Goal: Task Accomplishment & Management: Manage account settings

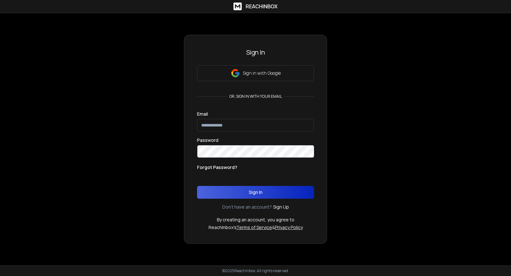
type input "**********"
click at [259, 196] on button "Sign In" at bounding box center [255, 192] width 117 height 13
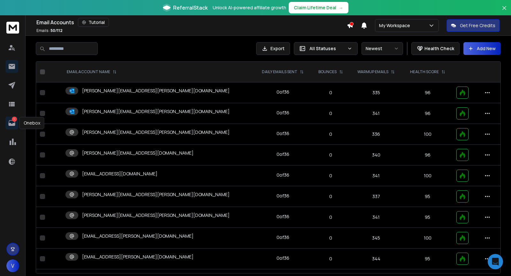
click at [11, 122] on icon at bounding box center [12, 123] width 8 height 8
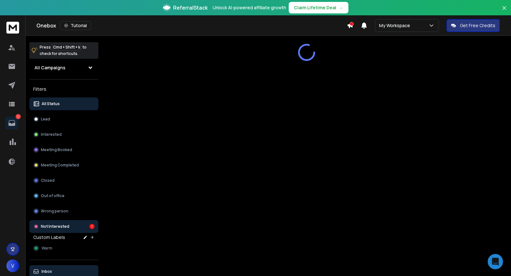
click at [58, 227] on p "Not Interested" at bounding box center [55, 226] width 28 height 5
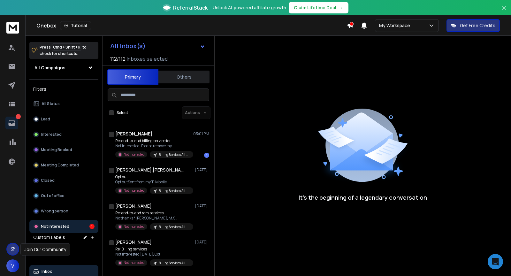
click at [12, 263] on span "V" at bounding box center [12, 265] width 13 height 13
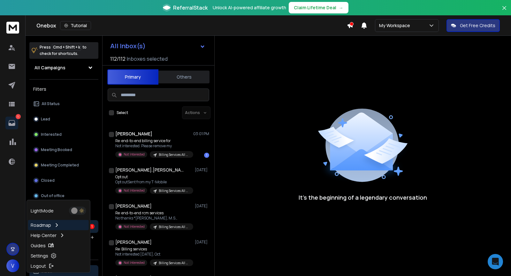
click at [81, 210] on icon at bounding box center [81, 210] width 5 height 5
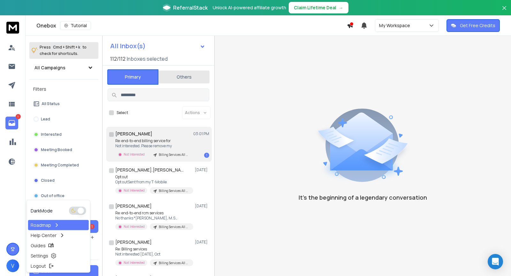
click at [145, 136] on h1 "LaShonda Wootson" at bounding box center [133, 134] width 37 height 6
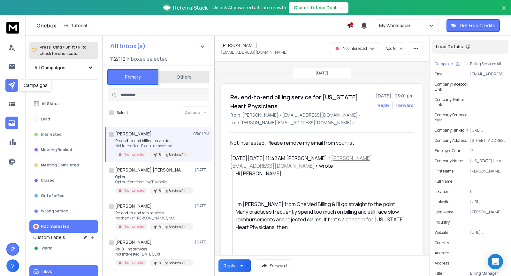
click at [12, 86] on icon at bounding box center [11, 85] width 7 height 7
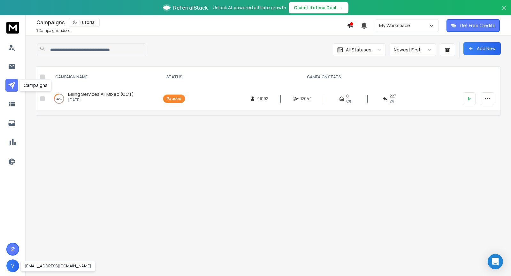
click at [12, 261] on span "V" at bounding box center [12, 265] width 13 height 13
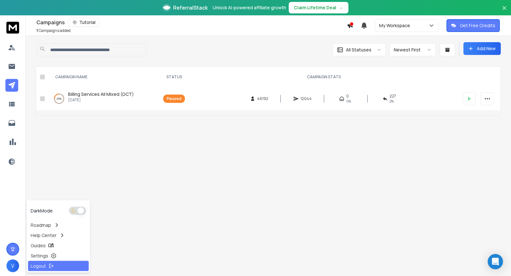
click at [43, 266] on p "Logout" at bounding box center [38, 266] width 15 height 6
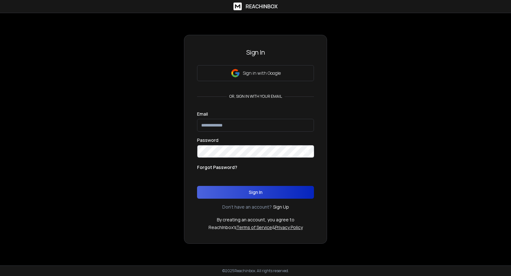
type input "**********"
click at [255, 193] on button "Sign In" at bounding box center [255, 192] width 117 height 13
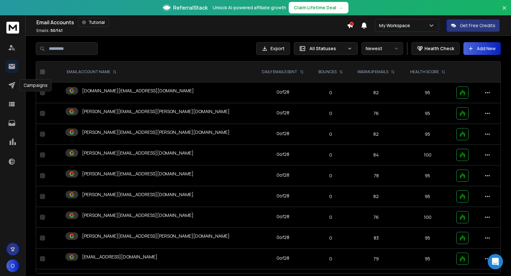
click at [8, 92] on div at bounding box center [12, 86] width 15 height 15
click at [16, 86] on link at bounding box center [11, 85] width 13 height 13
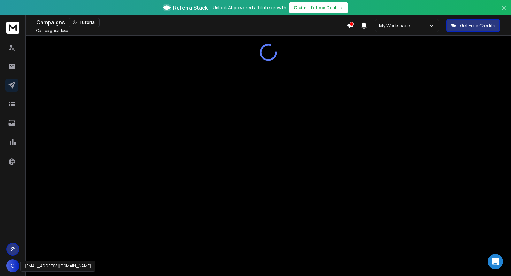
click at [13, 264] on span "O" at bounding box center [12, 265] width 13 height 13
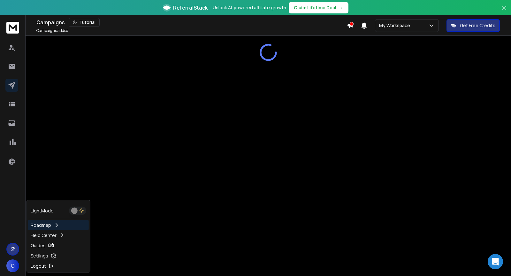
click at [76, 211] on button "button" at bounding box center [77, 211] width 17 height 8
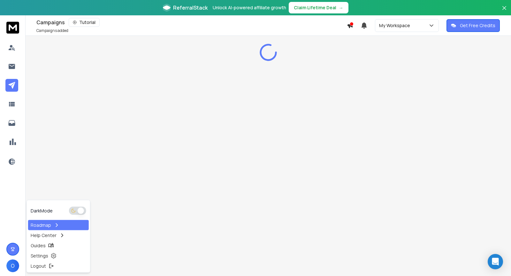
click at [15, 198] on div "O" at bounding box center [13, 146] width 26 height 263
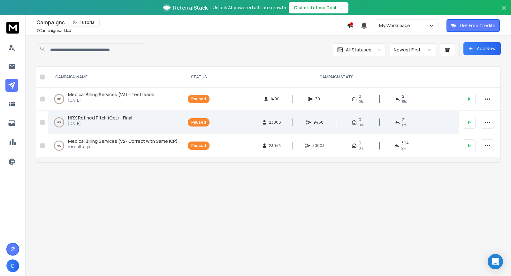
click at [157, 117] on div "0 % HRX Refined Pitch (Oct) - Final 10 days ago" at bounding box center [116, 122] width 124 height 15
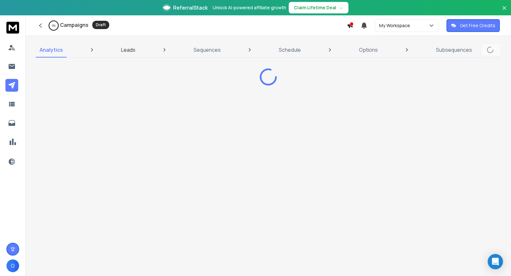
click at [132, 51] on div "Analytics Leads Sequences Schedule Options Subsequences" at bounding box center [268, 50] width 465 height 16
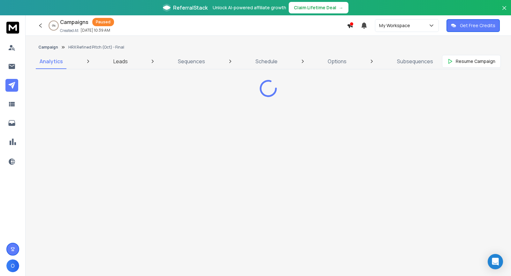
click at [124, 63] on p "Leads" at bounding box center [120, 62] width 14 height 8
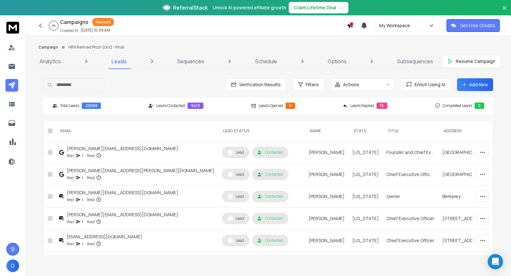
click at [468, 89] on button "Add New" at bounding box center [475, 84] width 36 height 13
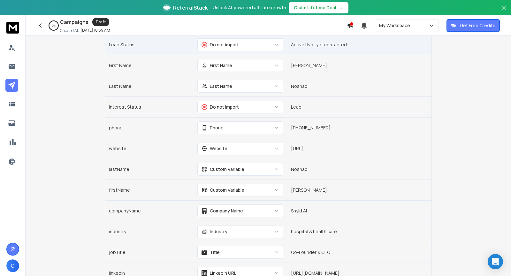
scroll to position [181, 0]
click at [239, 166] on div "Custom Variable" at bounding box center [223, 169] width 43 height 6
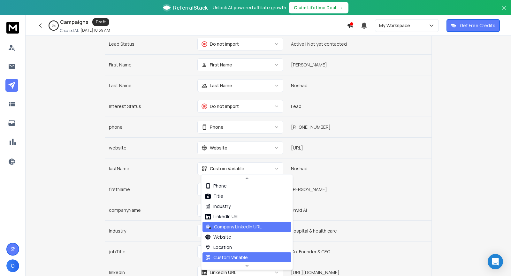
scroll to position [58, 0]
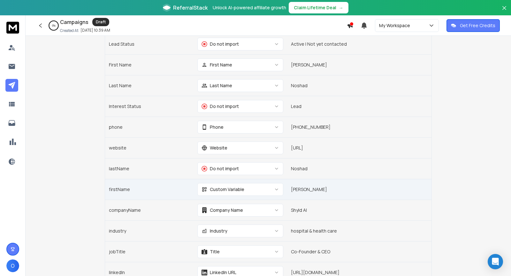
click at [236, 183] on button "Custom Variable" at bounding box center [240, 189] width 86 height 13
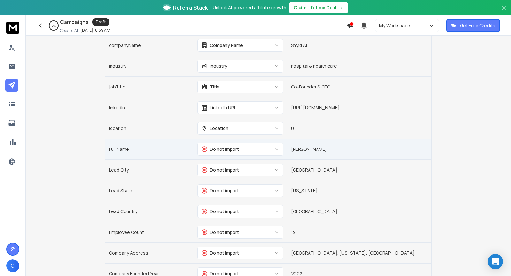
scroll to position [346, 0]
click at [229, 150] on button "Do not import" at bounding box center [240, 149] width 86 height 13
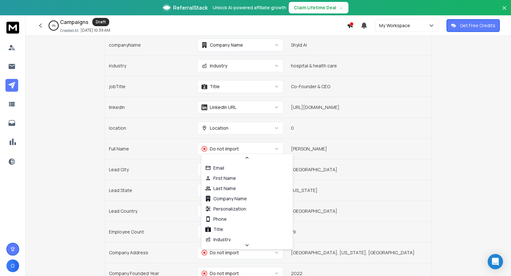
scroll to position [64, 0]
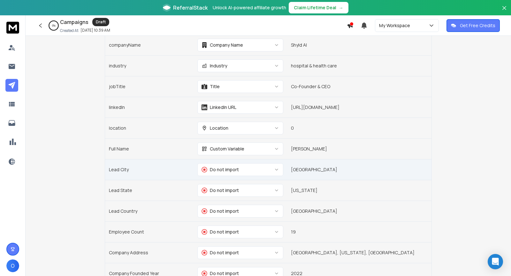
click at [239, 166] on div "Do not import" at bounding box center [220, 169] width 37 height 6
click at [247, 187] on button "Do not import" at bounding box center [240, 190] width 86 height 13
click at [239, 209] on div "Do not import" at bounding box center [220, 211] width 37 height 6
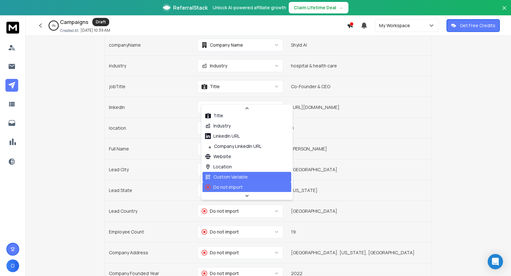
scroll to position [58, 0]
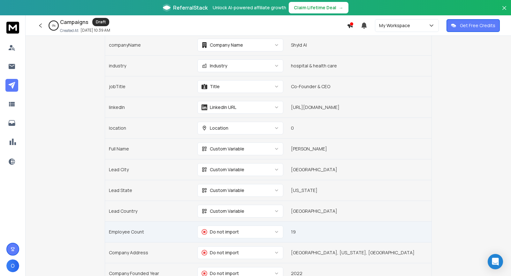
click at [242, 226] on button "Do not import" at bounding box center [240, 232] width 86 height 13
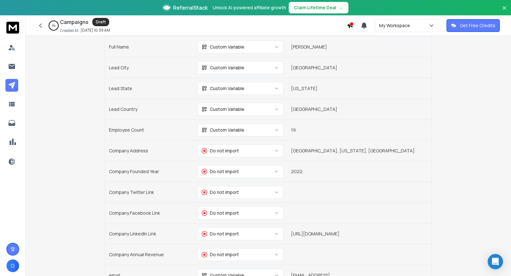
scroll to position [449, 0]
click at [239, 164] on button "Do not import" at bounding box center [240, 170] width 86 height 13
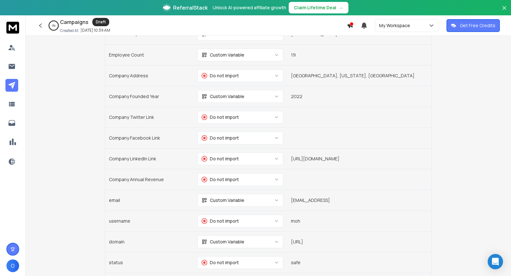
scroll to position [525, 0]
click at [237, 154] on div "Do not import" at bounding box center [220, 157] width 37 height 6
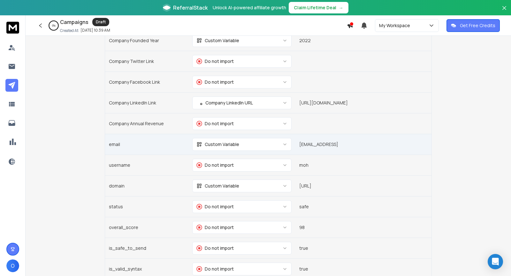
scroll to position [581, 0]
click at [238, 143] on button "Custom Variable" at bounding box center [241, 143] width 99 height 13
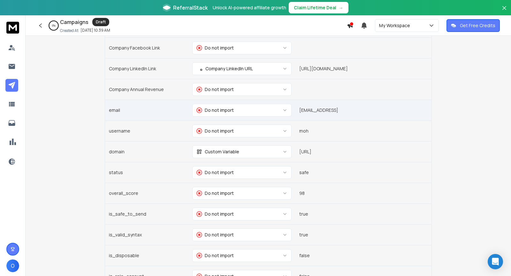
scroll to position [614, 0]
click at [248, 147] on button "Custom Variable" at bounding box center [241, 151] width 99 height 13
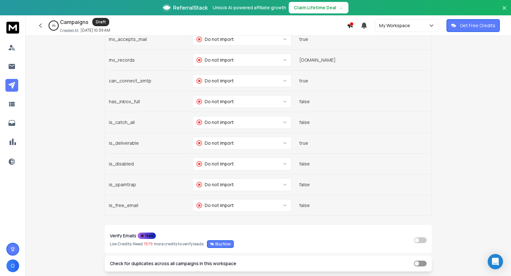
scroll to position [903, 0]
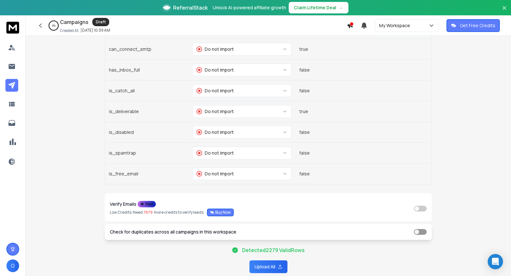
click at [270, 260] on button "Upload All" at bounding box center [269, 266] width 38 height 13
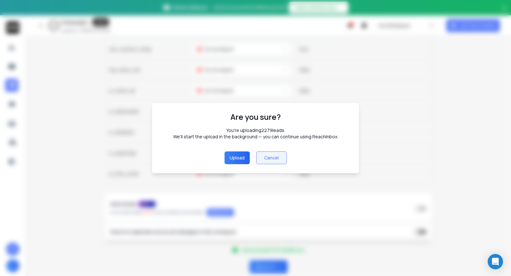
click at [237, 158] on button "Upload" at bounding box center [237, 157] width 25 height 13
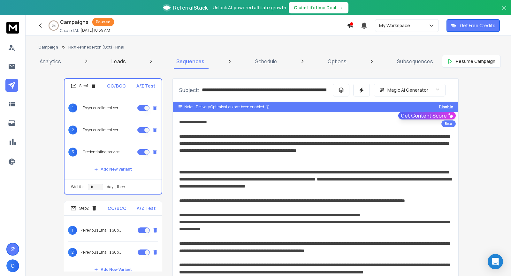
click at [121, 63] on p "Leads" at bounding box center [119, 62] width 14 height 8
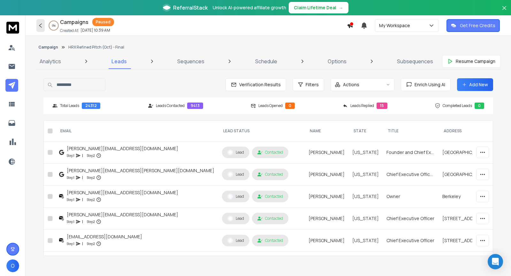
click at [41, 24] on icon at bounding box center [40, 25] width 3 height 4
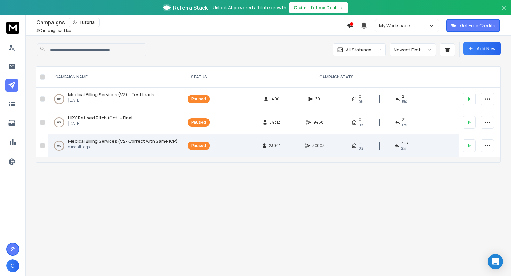
click at [131, 147] on p "a month ago" at bounding box center [123, 146] width 110 height 5
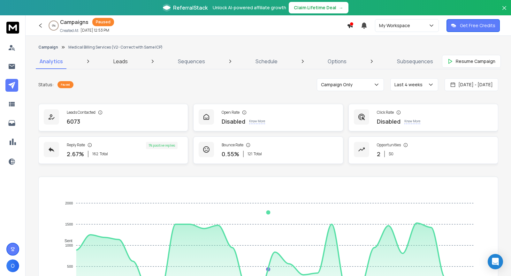
click at [125, 62] on p "Leads" at bounding box center [120, 62] width 14 height 8
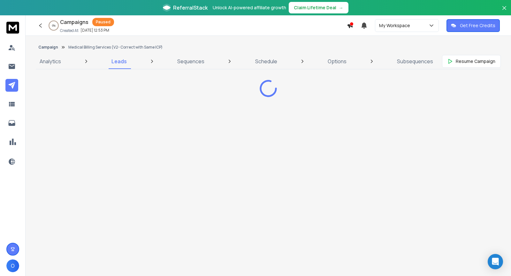
click at [504, 7] on icon "Close banner" at bounding box center [505, 8] width 6 height 6
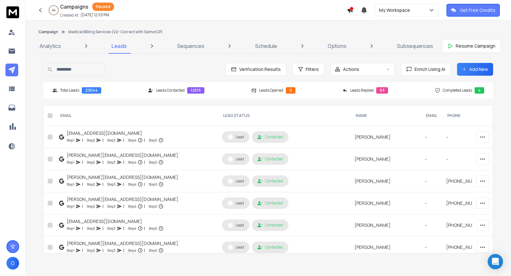
click at [475, 69] on button "Add New" at bounding box center [475, 69] width 36 height 13
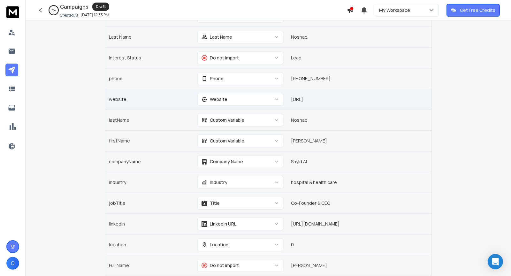
scroll to position [215, 0]
click at [237, 116] on div "Custom Variable" at bounding box center [223, 119] width 43 height 6
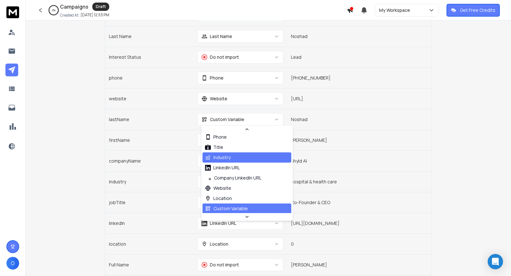
scroll to position [58, 0]
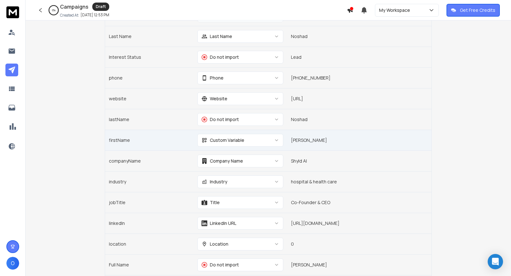
click at [234, 137] on div "Custom Variable" at bounding box center [223, 140] width 43 height 6
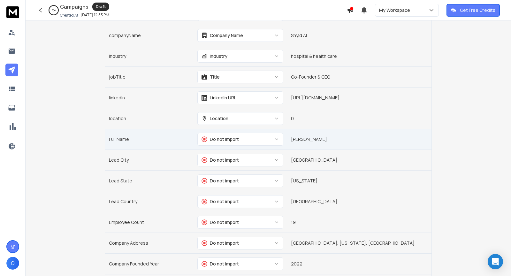
scroll to position [347, 0]
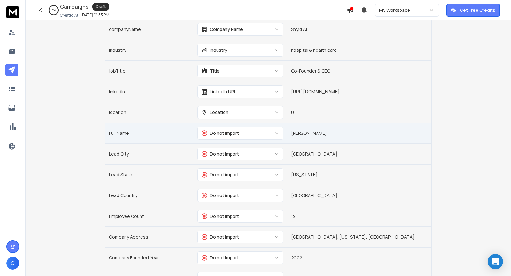
click at [231, 131] on div "Do not import" at bounding box center [220, 133] width 37 height 6
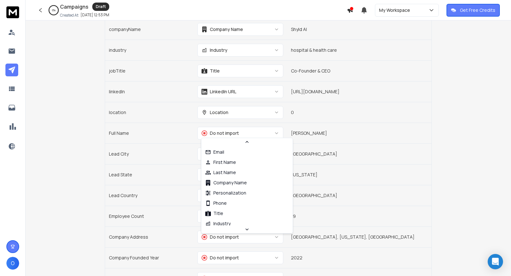
scroll to position [64, 0]
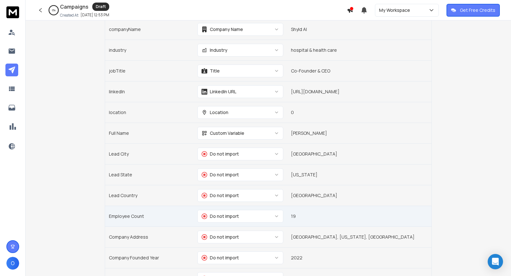
click at [228, 215] on div "Do not import" at bounding box center [220, 216] width 37 height 6
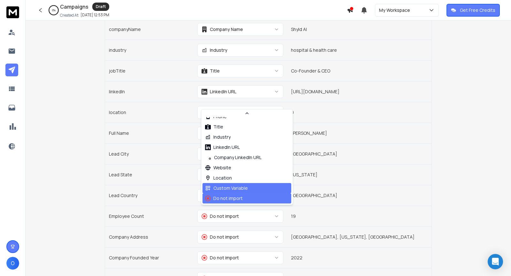
scroll to position [58, 0]
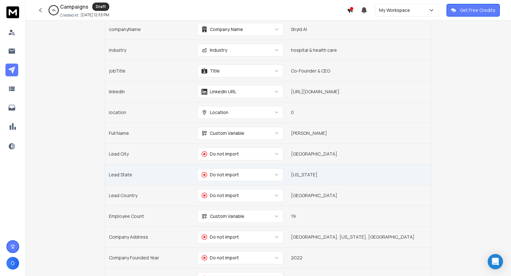
click at [237, 172] on div "Do not import" at bounding box center [220, 175] width 37 height 6
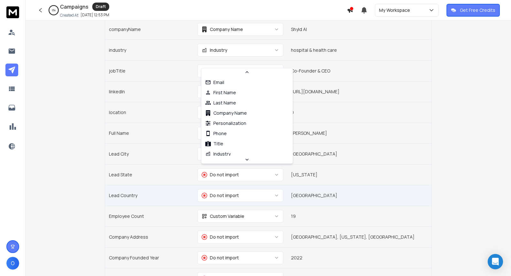
scroll to position [64, 0]
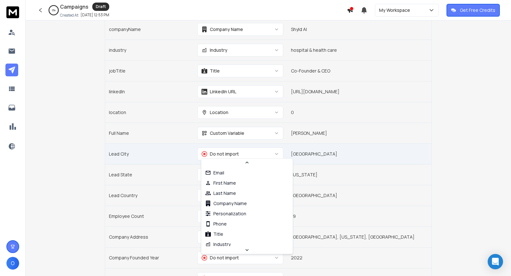
click at [231, 152] on div "Do not import" at bounding box center [220, 154] width 37 height 6
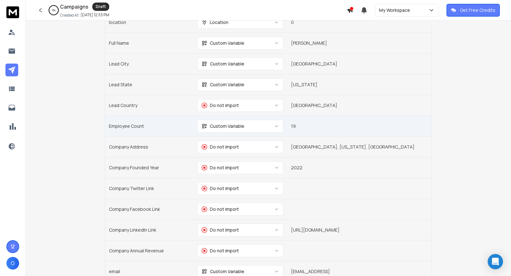
scroll to position [451, 0]
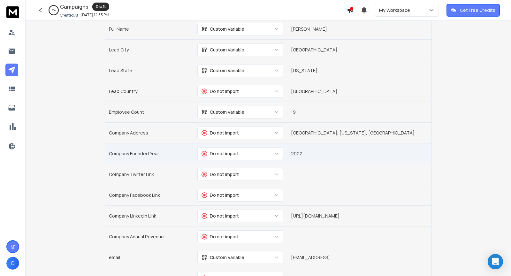
click at [244, 148] on button "Do not import" at bounding box center [240, 153] width 86 height 13
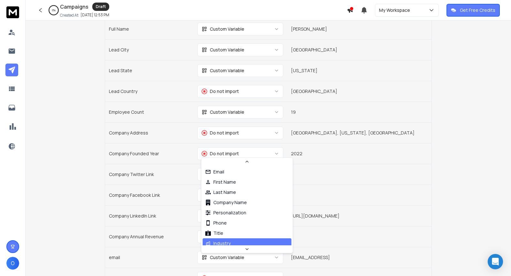
scroll to position [64, 0]
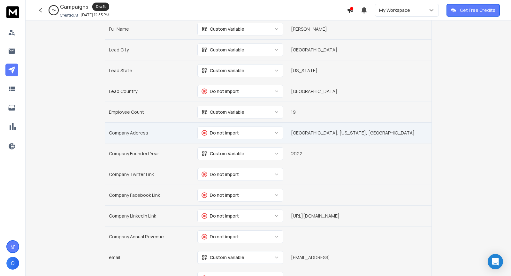
click at [239, 131] on div "Do not import" at bounding box center [220, 133] width 37 height 6
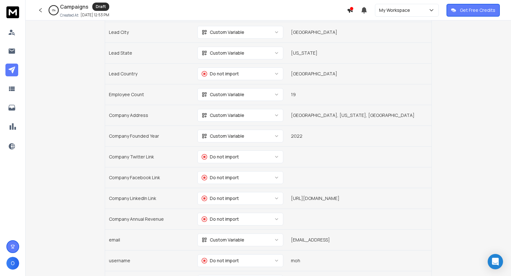
scroll to position [475, 0]
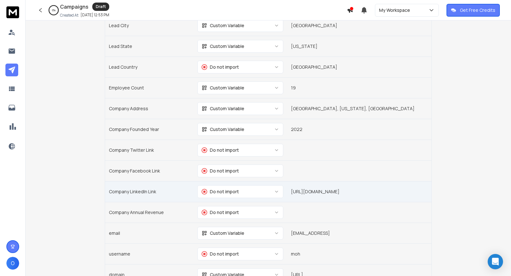
click at [238, 189] on div "Do not import" at bounding box center [220, 192] width 37 height 6
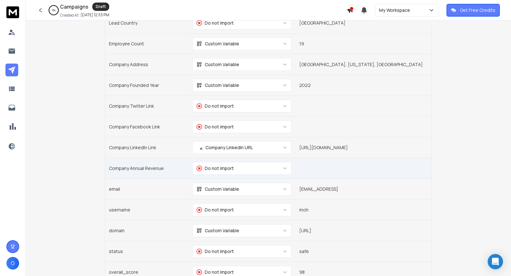
scroll to position [520, 0]
click at [234, 188] on button "Custom Variable" at bounding box center [241, 188] width 99 height 13
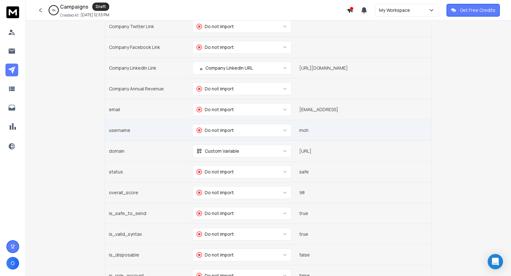
scroll to position [608, 0]
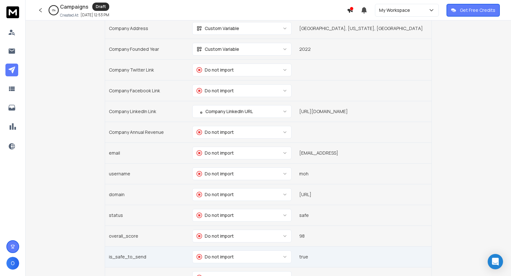
scroll to position [888, 0]
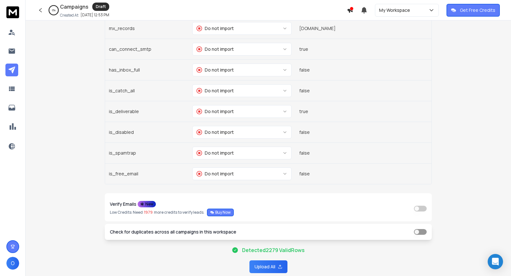
click at [270, 262] on button "Upload All" at bounding box center [269, 266] width 38 height 13
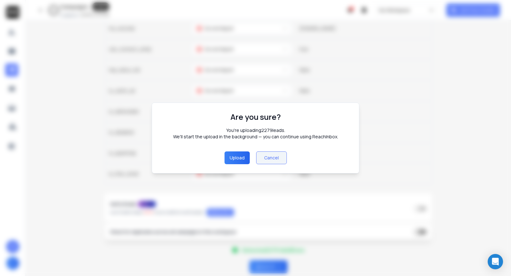
click at [236, 159] on button "Upload" at bounding box center [237, 157] width 25 height 13
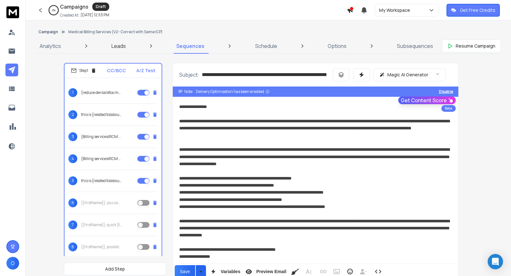
click at [118, 45] on p "Leads" at bounding box center [119, 46] width 14 height 8
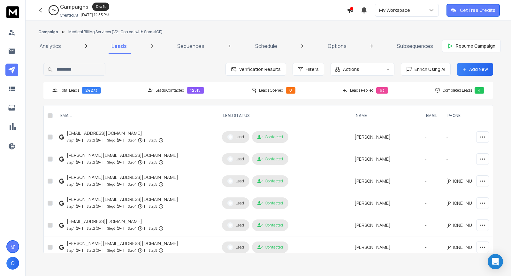
click at [15, 74] on link at bounding box center [11, 70] width 13 height 13
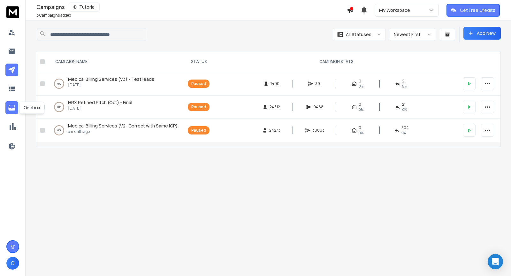
click at [10, 108] on icon at bounding box center [11, 108] width 7 height 6
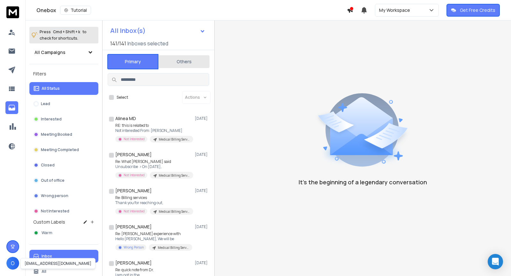
click at [15, 264] on span "O" at bounding box center [12, 263] width 13 height 13
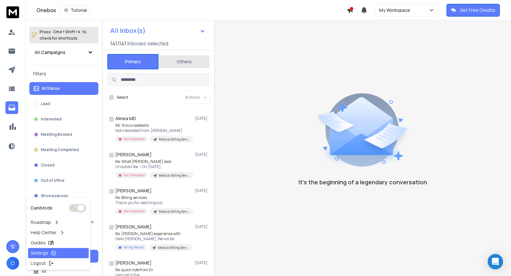
click at [43, 254] on p "Settings" at bounding box center [40, 253] width 18 height 6
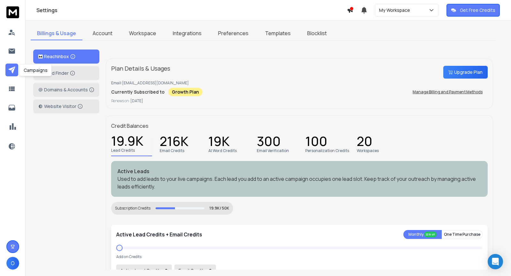
click at [14, 69] on icon at bounding box center [12, 70] width 8 height 8
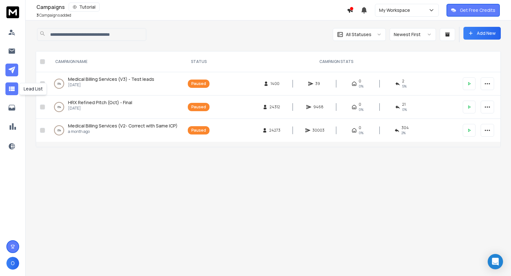
click at [10, 90] on icon at bounding box center [12, 89] width 8 height 8
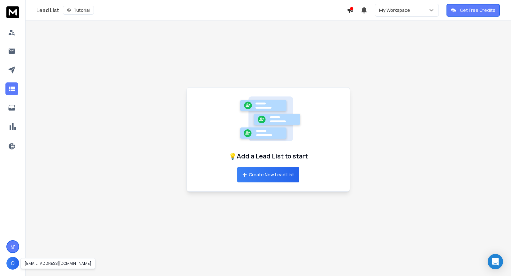
click at [14, 264] on span "O" at bounding box center [12, 263] width 13 height 13
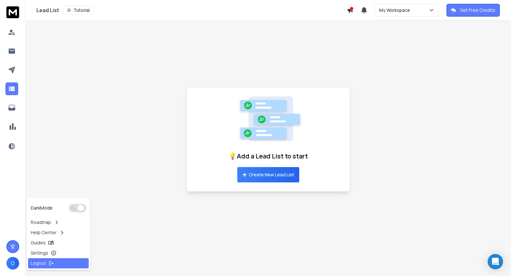
click at [42, 262] on p "Logout" at bounding box center [38, 263] width 15 height 6
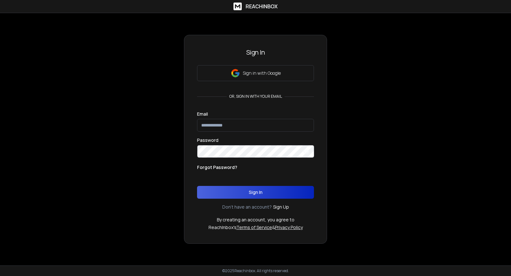
click at [229, 123] on input "email" at bounding box center [255, 125] width 117 height 13
click at [251, 121] on input "email" at bounding box center [255, 125] width 117 height 13
type input "**********"
click at [250, 188] on button "Sign In" at bounding box center [255, 192] width 117 height 13
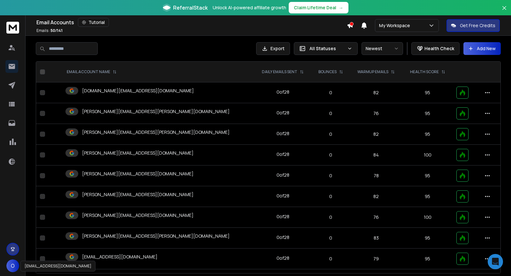
click at [13, 270] on span "O" at bounding box center [12, 265] width 13 height 13
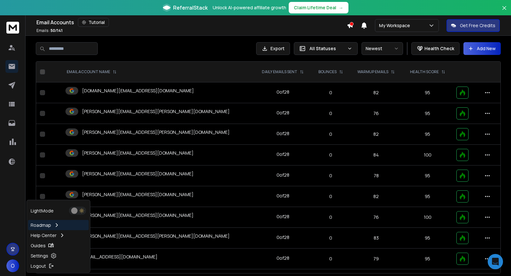
click at [75, 211] on button "button" at bounding box center [77, 211] width 17 height 8
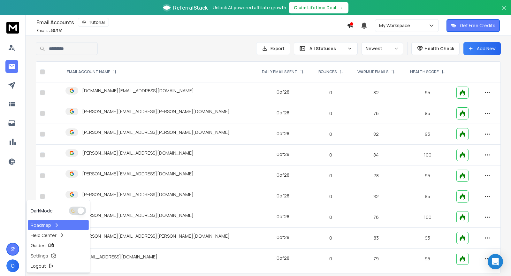
click at [8, 197] on div "O" at bounding box center [13, 146] width 26 height 263
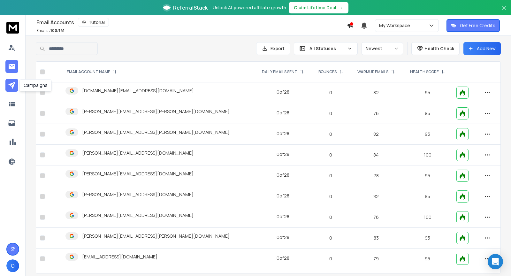
click at [15, 84] on icon at bounding box center [12, 85] width 8 height 8
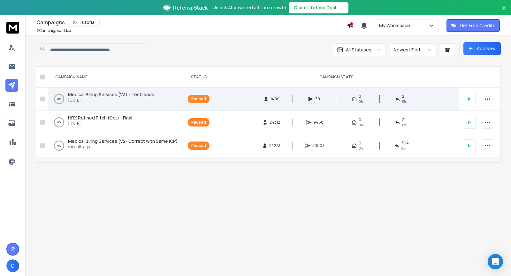
click at [470, 95] on button at bounding box center [469, 99] width 13 height 13
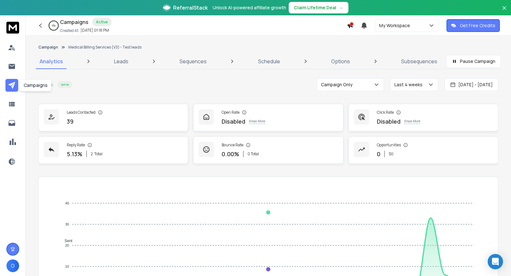
click at [12, 87] on icon at bounding box center [11, 85] width 7 height 7
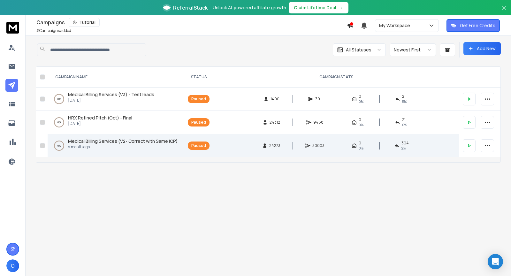
click at [470, 143] on icon at bounding box center [470, 146] width 6 height 6
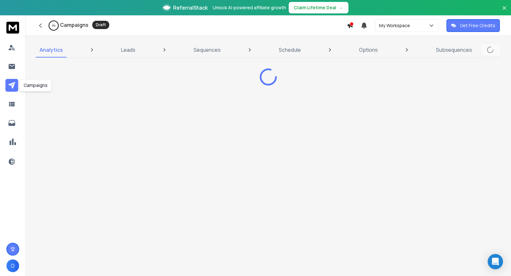
click at [11, 86] on icon at bounding box center [12, 85] width 8 height 8
click at [11, 87] on icon at bounding box center [12, 85] width 8 height 8
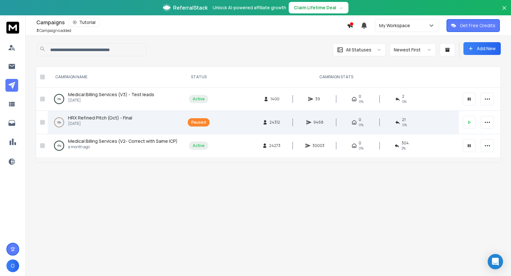
click at [471, 121] on icon at bounding box center [470, 123] width 6 height 6
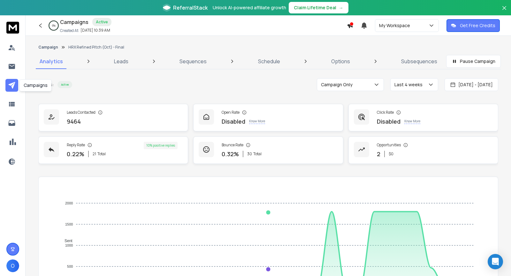
click at [12, 83] on icon at bounding box center [11, 85] width 7 height 7
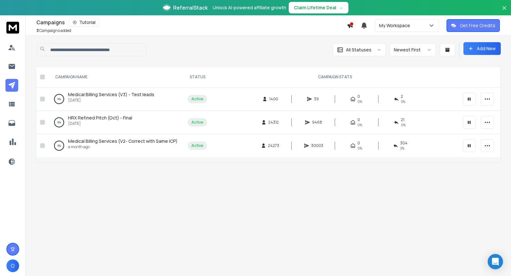
click at [505, 8] on icon "Close banner" at bounding box center [505, 8] width 6 height 6
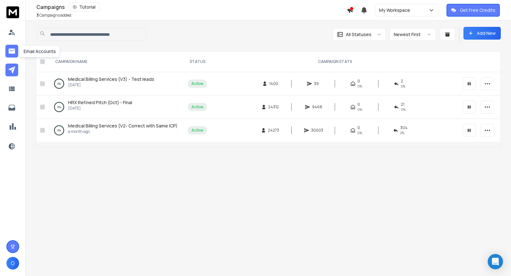
click at [12, 54] on icon at bounding box center [12, 51] width 8 height 8
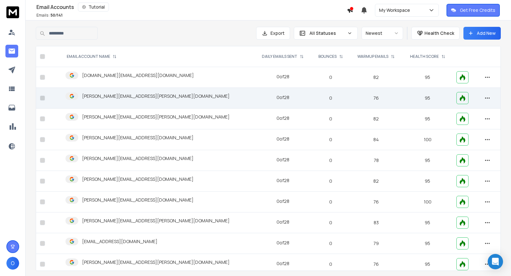
click at [151, 95] on div "[PERSON_NAME][EMAIL_ADDRESS][PERSON_NAME][DOMAIN_NAME]" at bounding box center [158, 96] width 185 height 8
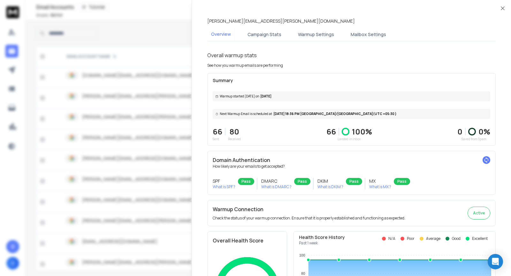
click at [361, 35] on button "Mailbox Settings" at bounding box center [368, 34] width 43 height 14
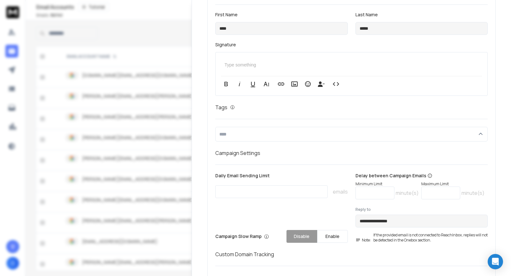
click at [113, 130] on div at bounding box center [255, 138] width 511 height 276
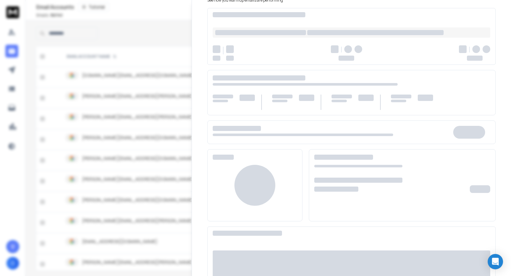
scroll to position [54, 0]
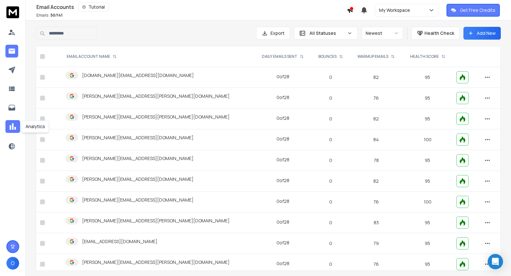
click at [8, 128] on icon at bounding box center [13, 127] width 10 height 10
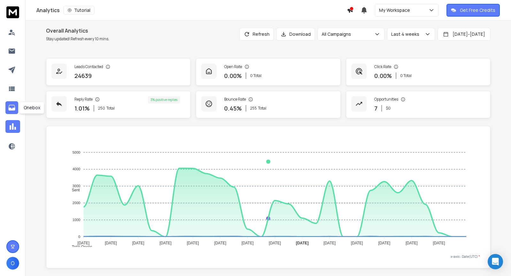
click at [12, 109] on icon at bounding box center [11, 108] width 7 height 6
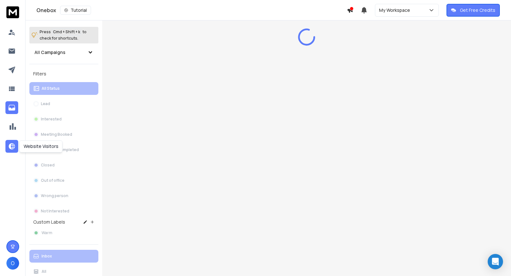
click at [17, 147] on link at bounding box center [11, 146] width 13 height 13
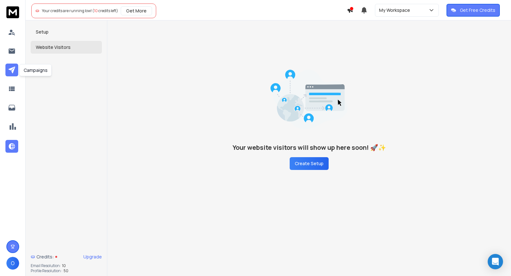
click at [13, 67] on icon at bounding box center [11, 70] width 7 height 7
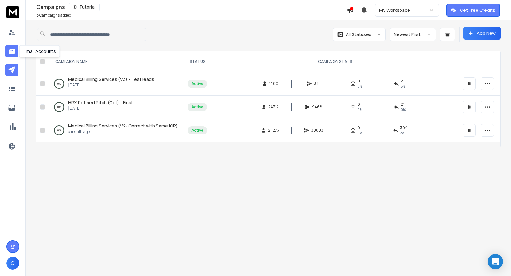
click at [11, 53] on icon at bounding box center [12, 51] width 6 height 5
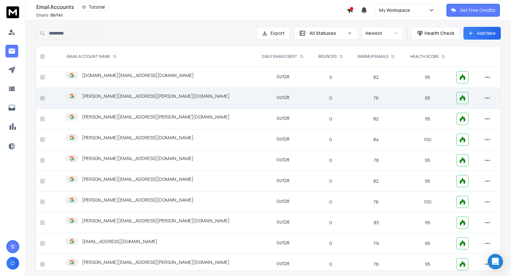
click at [175, 90] on td "jake.wells@hrxconsult.com" at bounding box center [158, 98] width 193 height 21
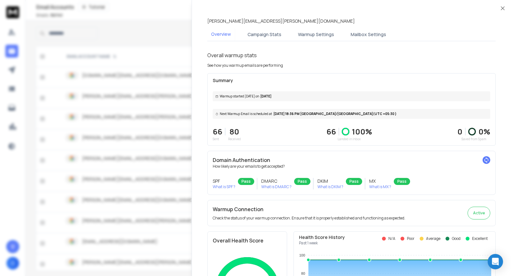
click at [370, 36] on button "Mailbox Settings" at bounding box center [368, 34] width 43 height 14
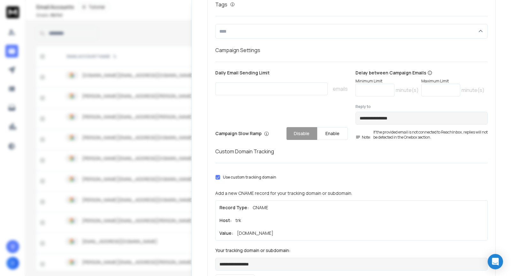
scroll to position [168, 0]
click at [114, 107] on div at bounding box center [255, 138] width 511 height 276
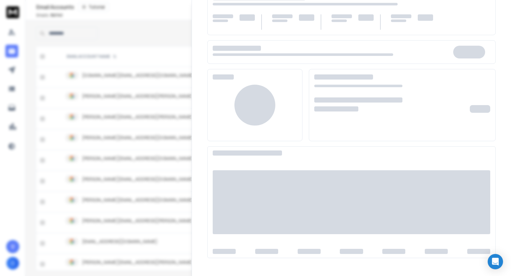
scroll to position [54, 0]
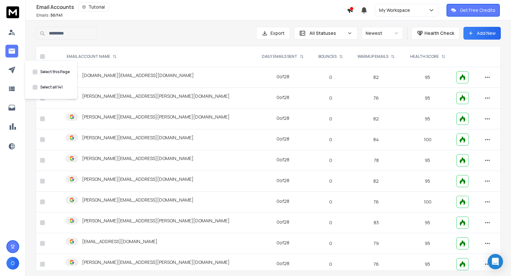
click at [34, 87] on button "Select this Page" at bounding box center [35, 87] width 5 height 5
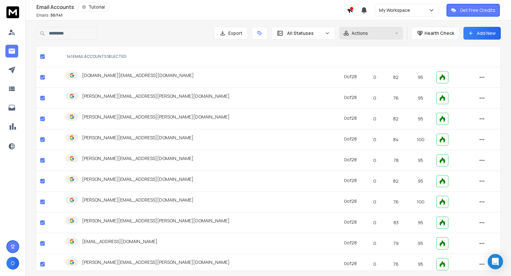
click at [351, 35] on div "Actions" at bounding box center [368, 33] width 49 height 6
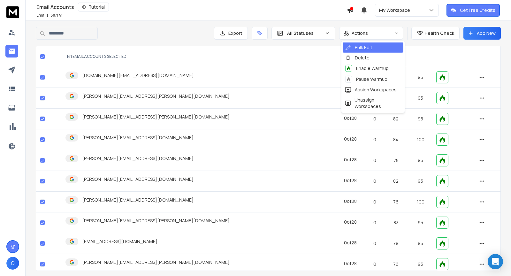
click at [358, 47] on div "Bulk Edit" at bounding box center [358, 47] width 27 height 6
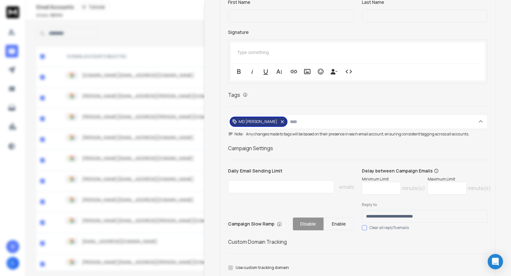
scroll to position [68, 0]
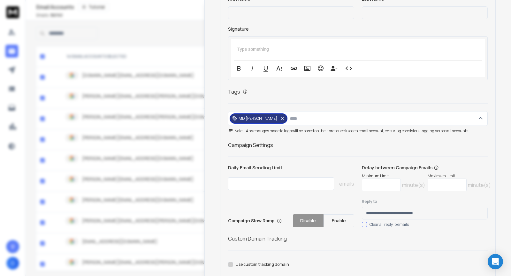
click at [370, 183] on input "number" at bounding box center [381, 185] width 39 height 13
click at [445, 184] on input "number" at bounding box center [447, 185] width 39 height 13
type input "*"
type input "**"
click at [387, 184] on input "*" at bounding box center [381, 185] width 39 height 13
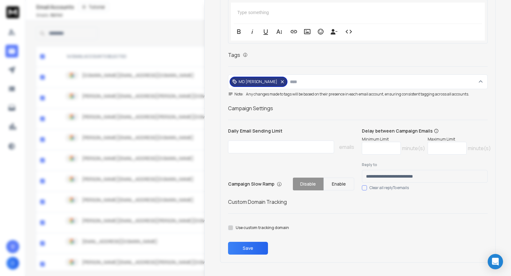
scroll to position [108, 0]
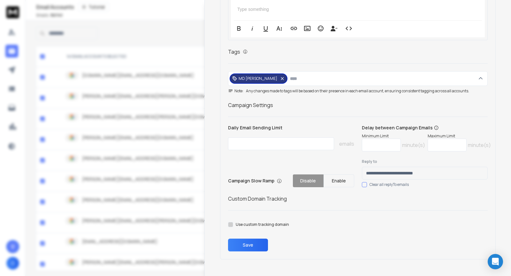
type input "*"
click at [257, 244] on button "Save" at bounding box center [248, 245] width 40 height 13
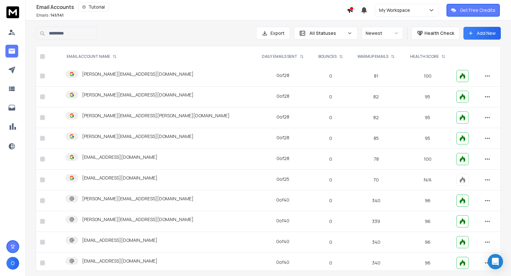
scroll to position [0, 0]
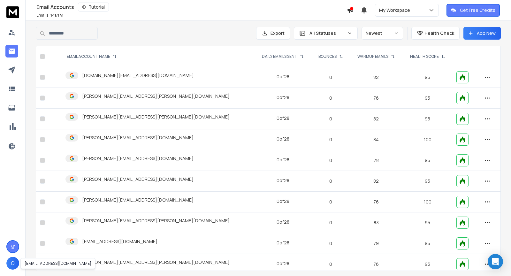
click at [14, 267] on span "O" at bounding box center [12, 263] width 13 height 13
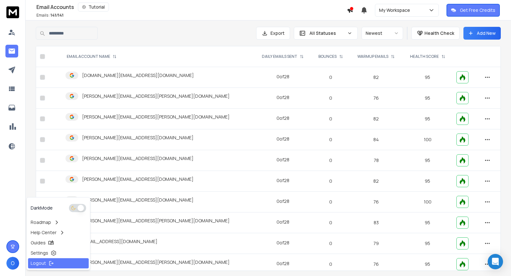
click at [43, 267] on div "Logout" at bounding box center [58, 263] width 61 height 10
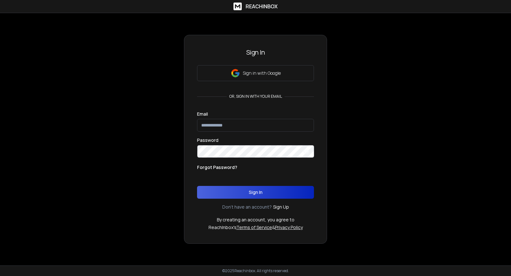
type input "**********"
click at [228, 197] on button "Sign In" at bounding box center [255, 192] width 117 height 13
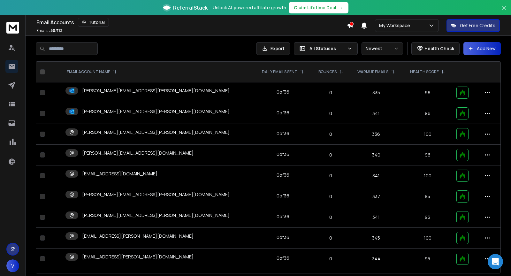
click at [7, 269] on button "V" at bounding box center [12, 265] width 13 height 13
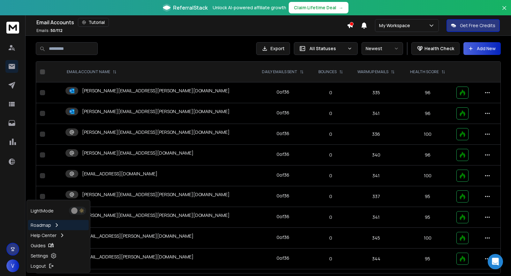
click at [81, 211] on icon at bounding box center [81, 210] width 5 height 5
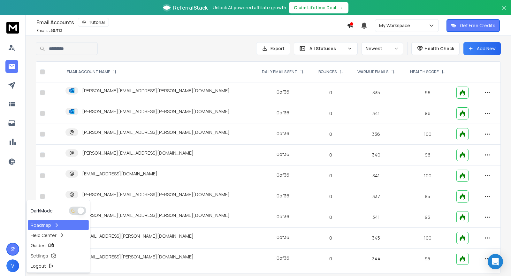
click at [15, 194] on div "V" at bounding box center [13, 146] width 26 height 263
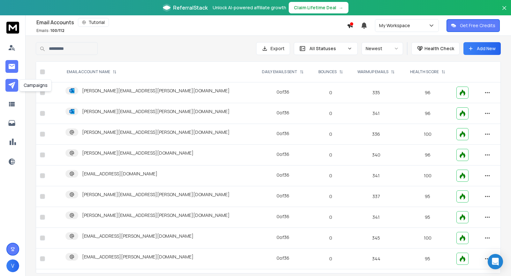
click at [12, 83] on icon at bounding box center [11, 85] width 7 height 7
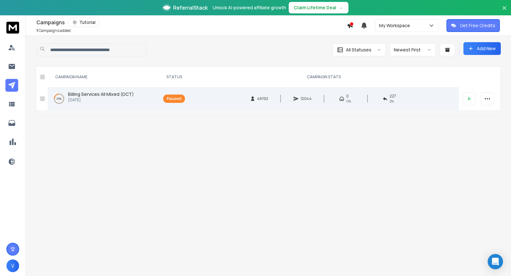
click at [121, 99] on p "11 days ago" at bounding box center [101, 99] width 66 height 5
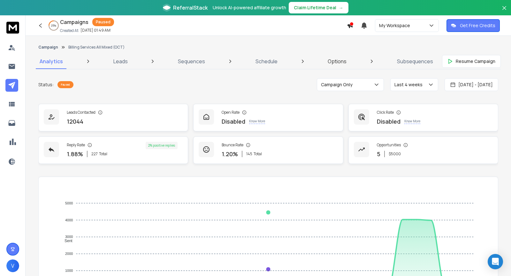
click at [342, 61] on p "Options" at bounding box center [337, 62] width 19 height 8
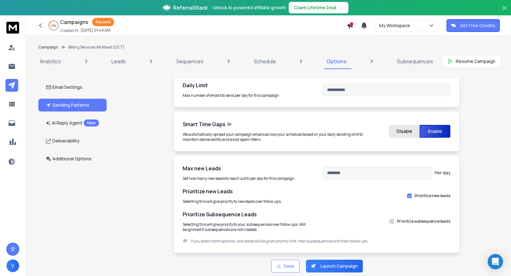
scroll to position [293, 0]
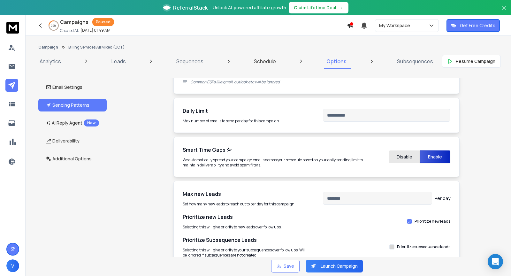
click at [264, 61] on p "Schedule" at bounding box center [265, 62] width 22 height 8
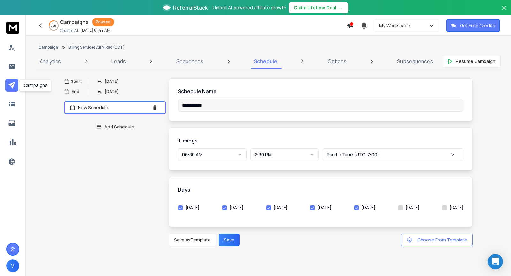
click at [12, 88] on icon at bounding box center [12, 85] width 8 height 8
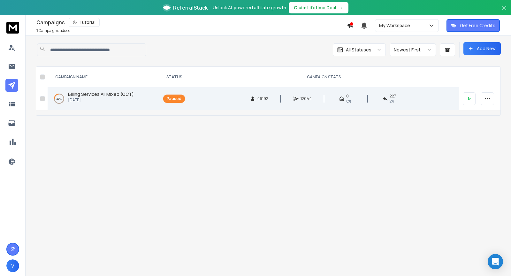
click at [468, 99] on icon at bounding box center [470, 99] width 6 height 6
